Goal: Task Accomplishment & Management: Use online tool/utility

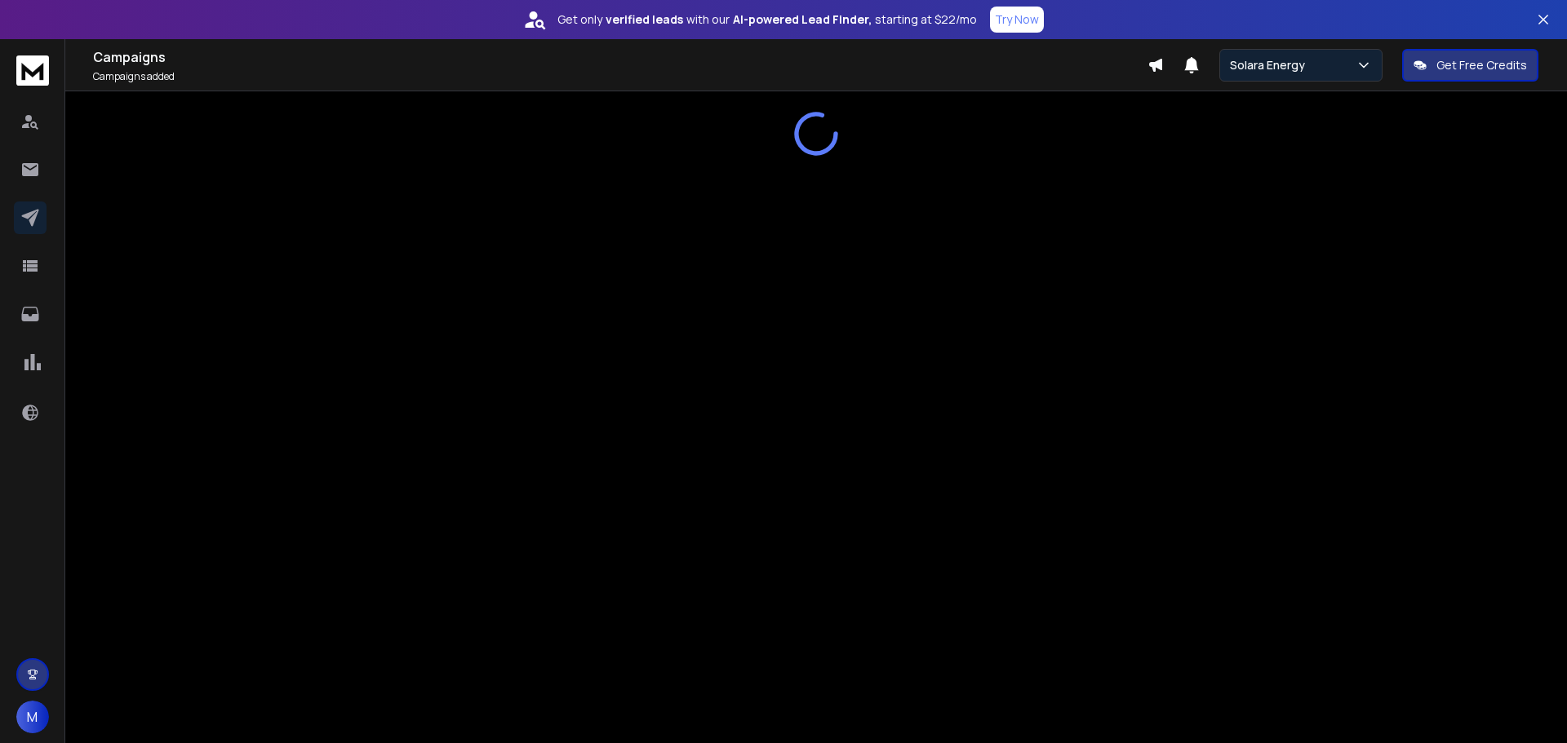
drag, startPoint x: 0, startPoint y: 0, endPoint x: 1286, endPoint y: 61, distance: 1287.4
click at [1286, 61] on p "Solara Energy" at bounding box center [1271, 65] width 82 height 16
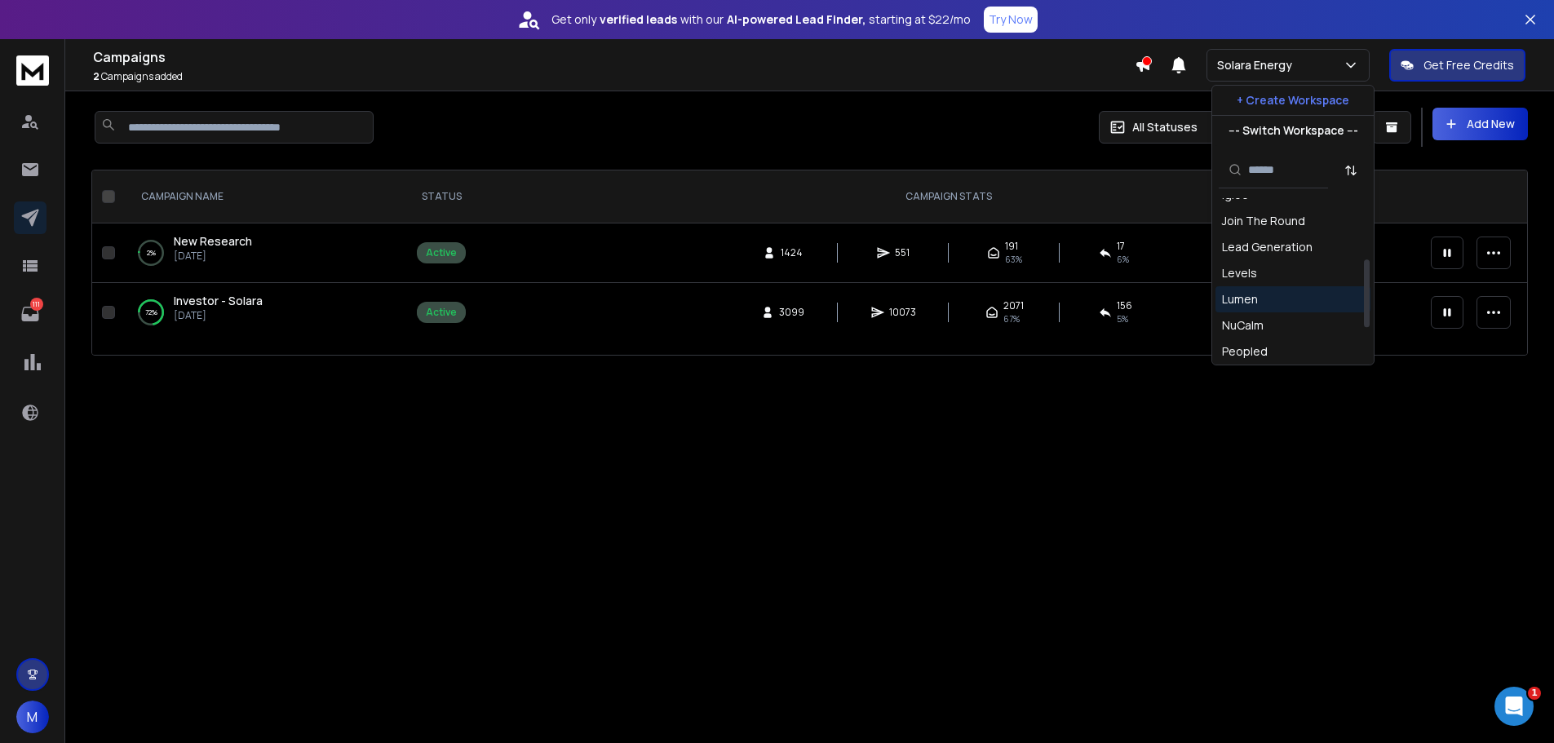
click at [1284, 295] on div "Lumen" at bounding box center [1293, 299] width 155 height 26
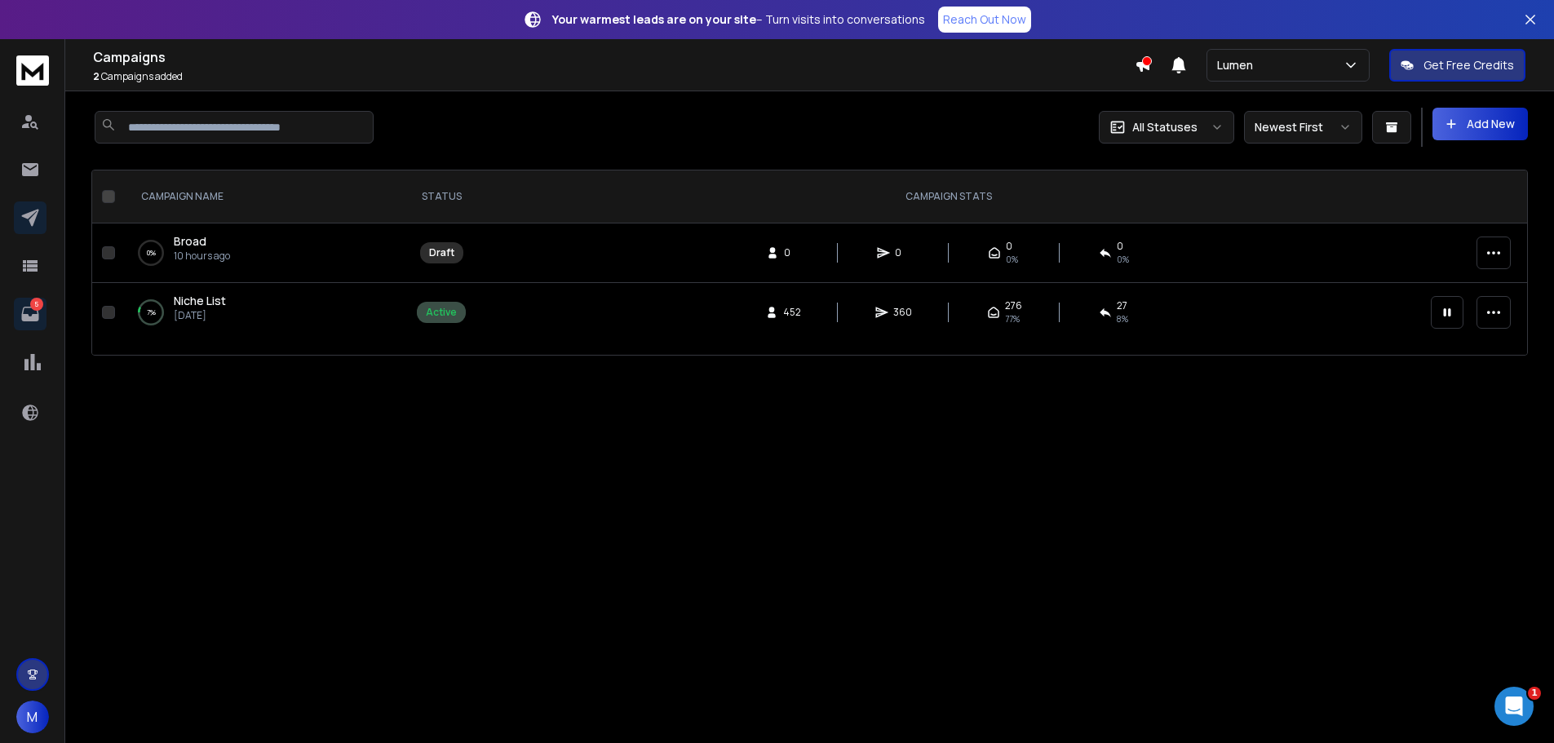
click at [45, 309] on link "5" at bounding box center [30, 314] width 33 height 33
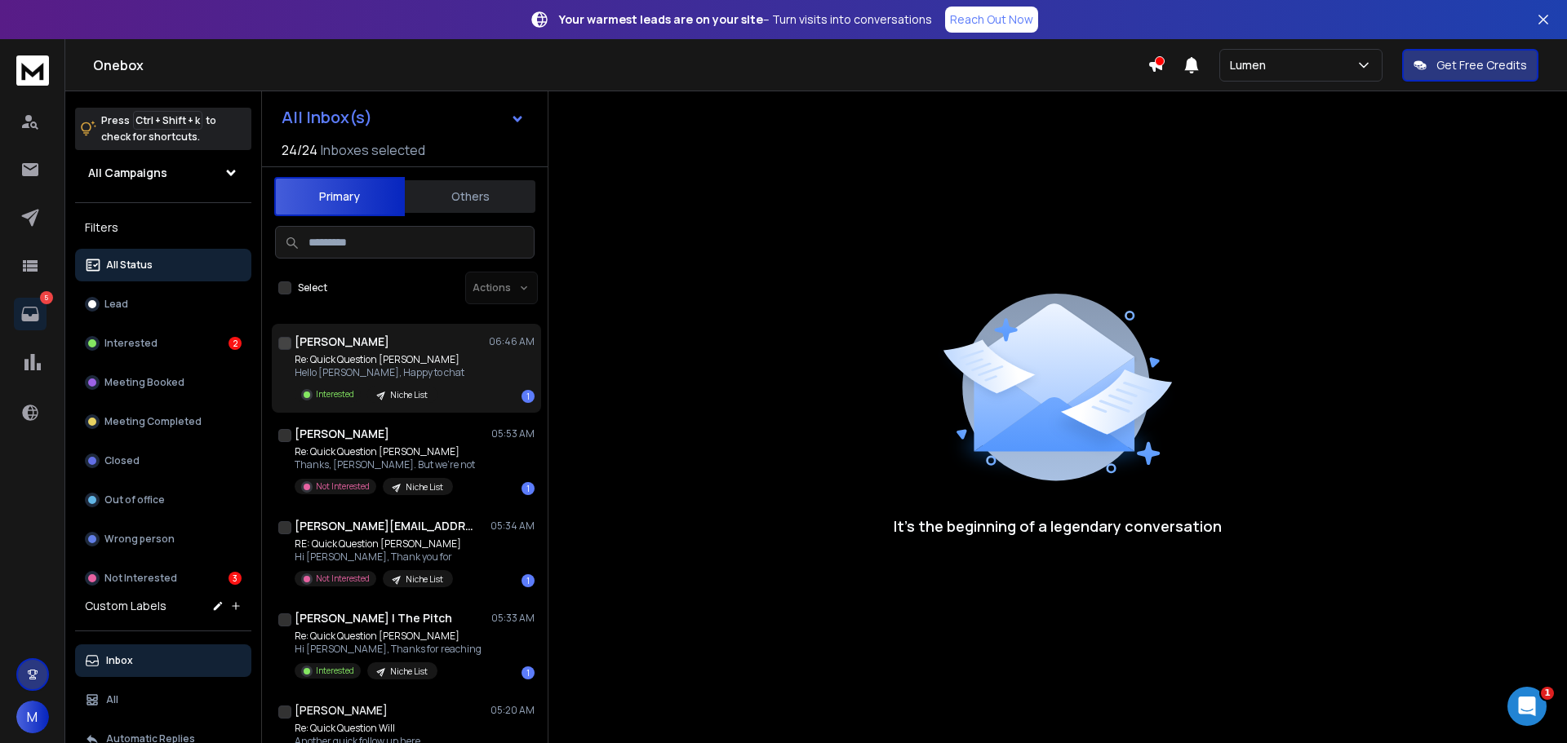
click at [326, 371] on p "Hello [PERSON_NAME], Happy to chat" at bounding box center [380, 372] width 170 height 13
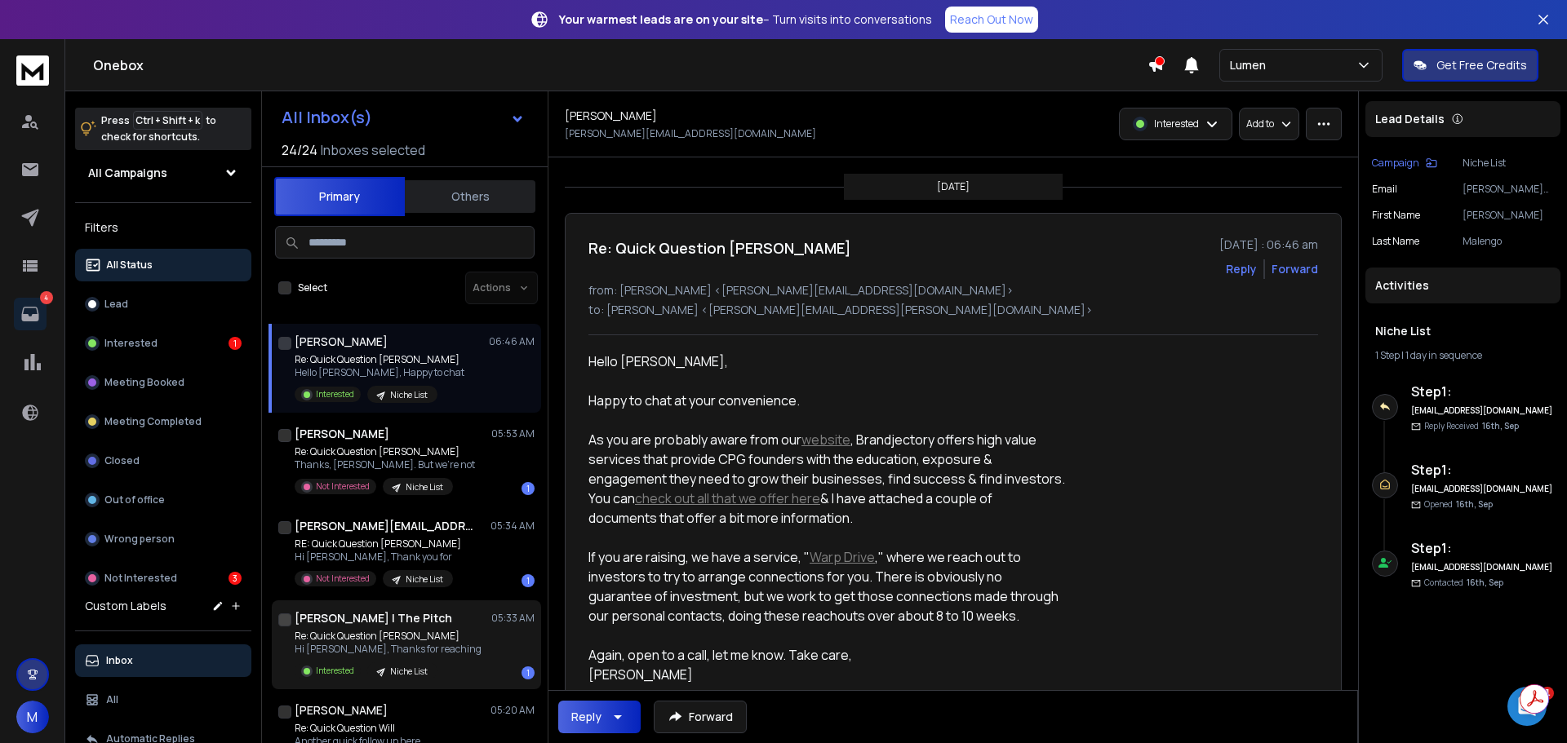
scroll to position [163, 0]
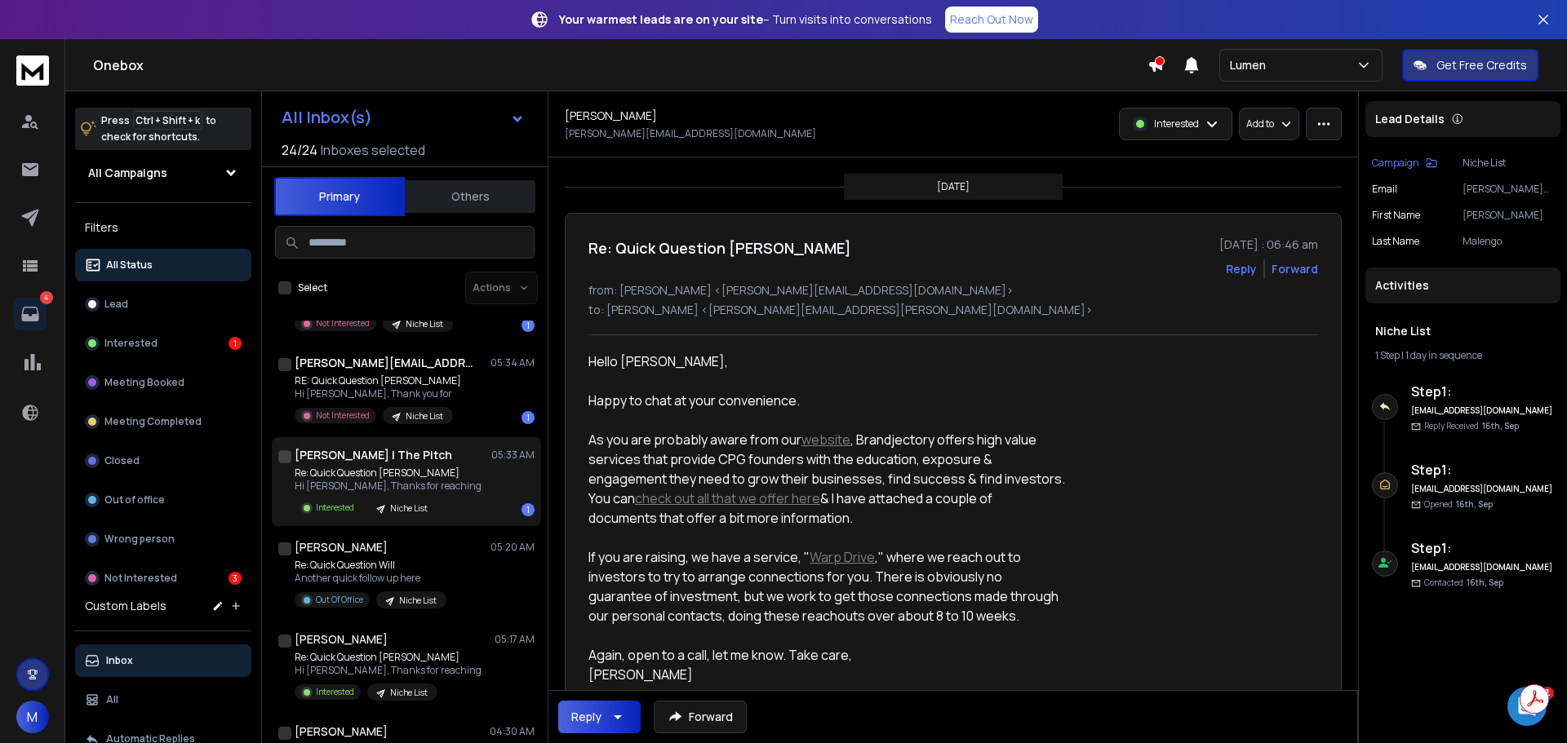
click at [417, 463] on div "[PERSON_NAME] | The Pitch 05:33 AM Re: Quick Question [PERSON_NAME] Hi [PERSON_…" at bounding box center [415, 481] width 240 height 69
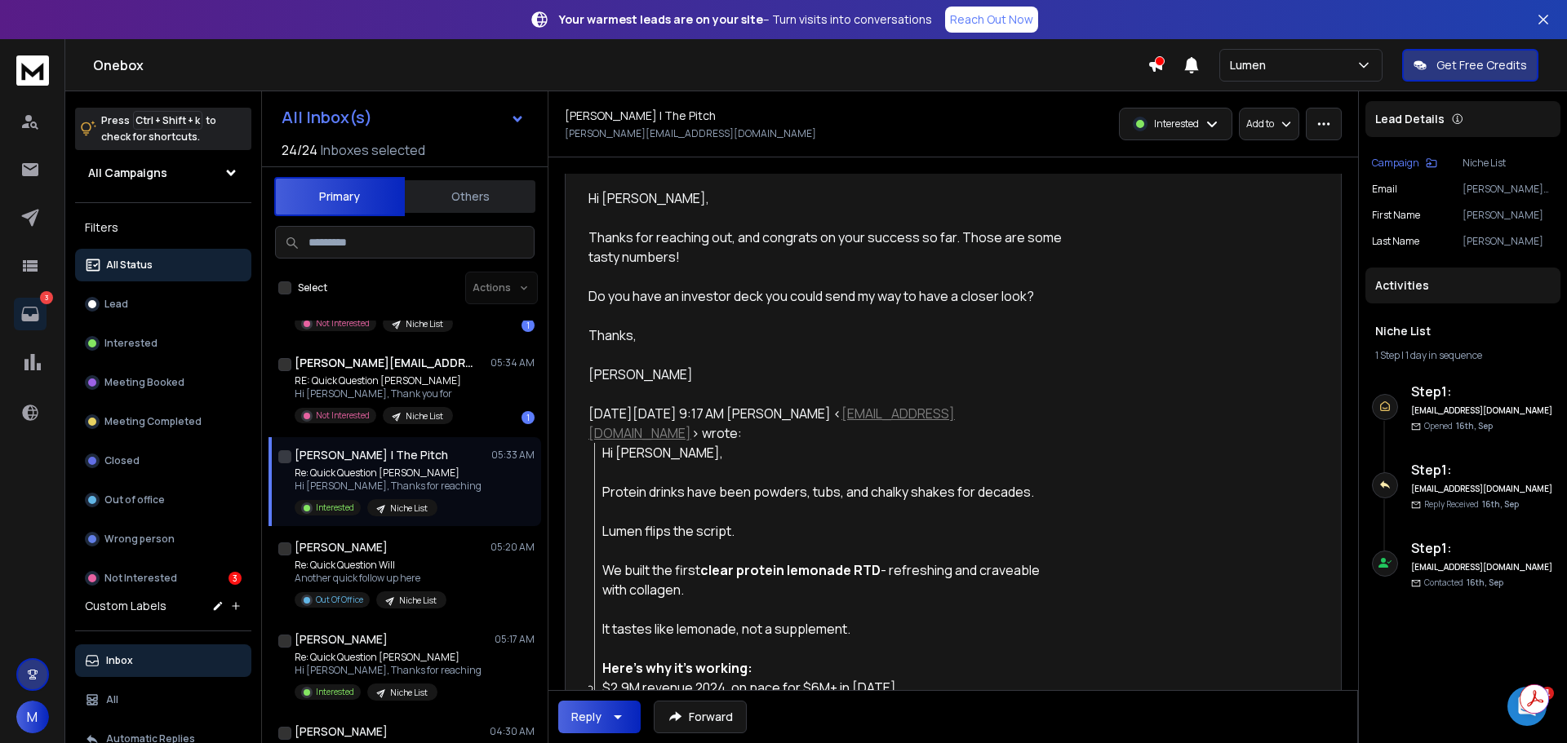
scroll to position [82, 0]
